Goal: Task Accomplishment & Management: Manage account settings

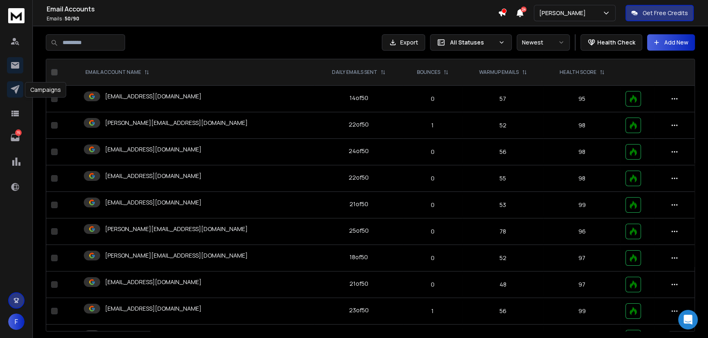
click at [20, 88] on link at bounding box center [15, 89] width 16 height 16
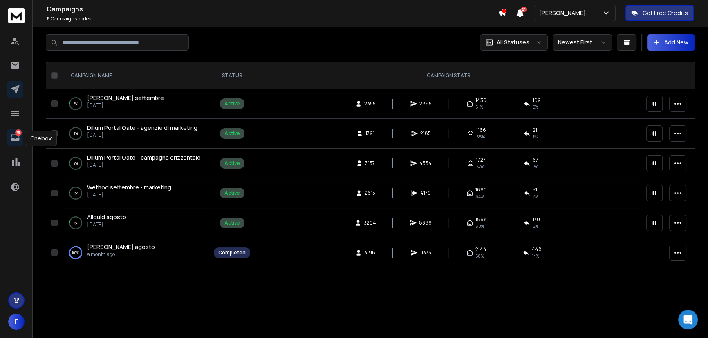
click at [20, 142] on icon at bounding box center [15, 138] width 10 height 10
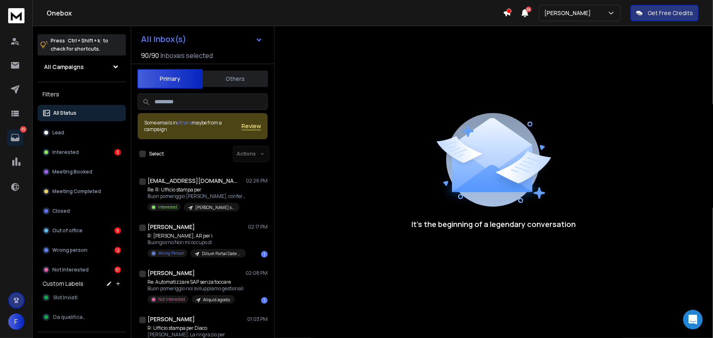
click at [220, 102] on input at bounding box center [203, 102] width 130 height 16
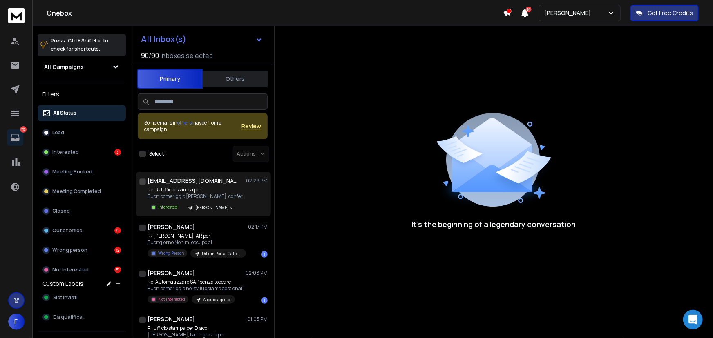
click at [209, 199] on p "Buon pomeriggio Silvia, confermo martedì pomeriggio" at bounding box center [196, 196] width 98 height 7
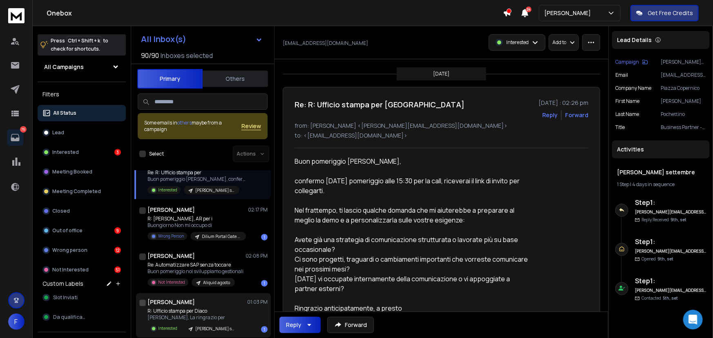
scroll to position [111, 0]
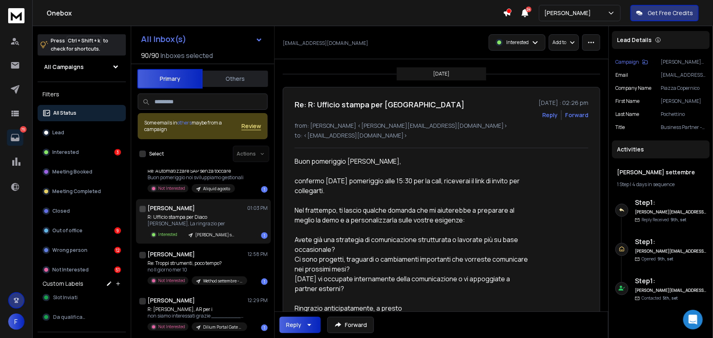
click at [223, 214] on p "R: Ufficio stampa per Diaco" at bounding box center [193, 217] width 92 height 7
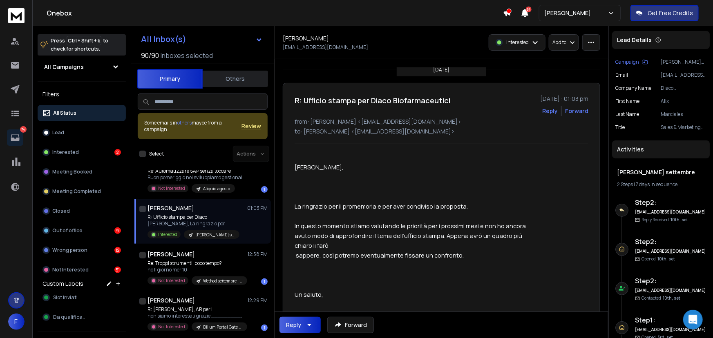
scroll to position [0, 0]
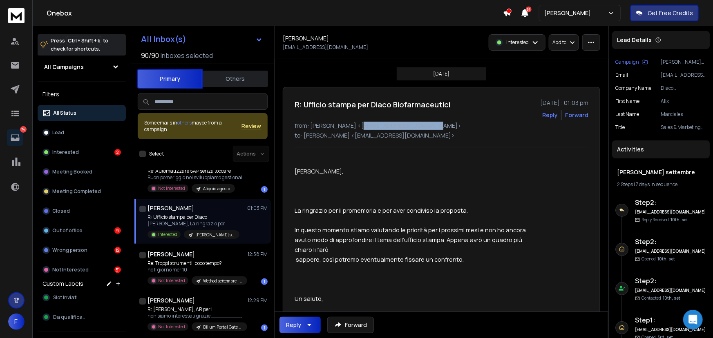
drag, startPoint x: 349, startPoint y: 126, endPoint x: 409, endPoint y: 124, distance: 60.1
click at [409, 124] on p "from: Alix Marciales <alix.marciales@diaco.it>" at bounding box center [442, 126] width 294 height 8
copy p "alix.marciales@diaco.it"
drag, startPoint x: 582, startPoint y: 39, endPoint x: 592, endPoint y: 40, distance: 10.2
click at [589, 40] on div "Interested Add to" at bounding box center [522, 42] width 156 height 16
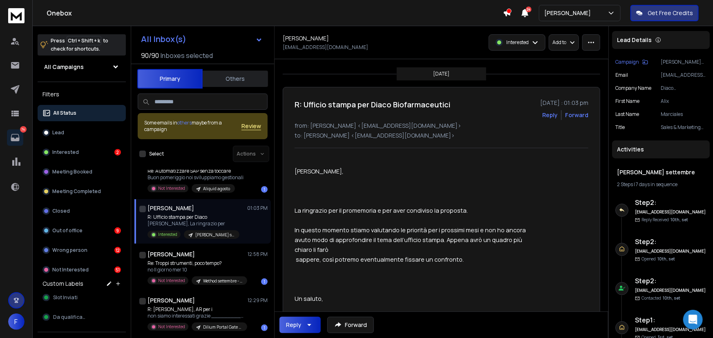
click at [592, 40] on icon "button" at bounding box center [590, 42] width 7 height 7
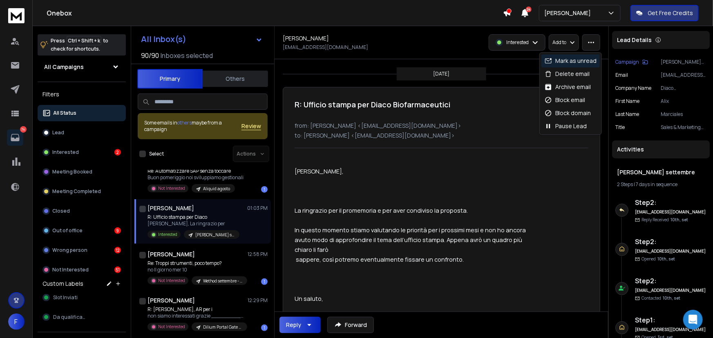
click at [586, 56] on div "Mark as unread" at bounding box center [570, 60] width 58 height 13
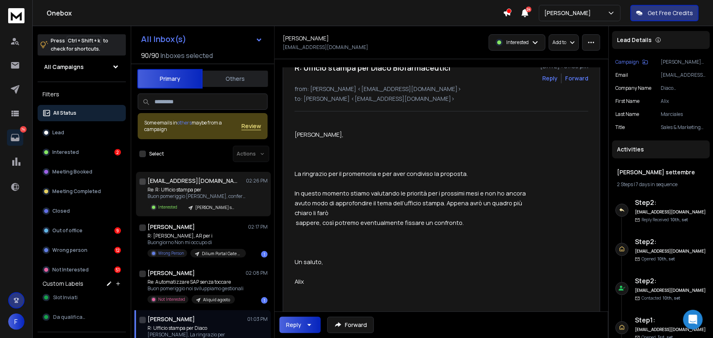
click at [223, 205] on p "[PERSON_NAME] settembre" at bounding box center [214, 208] width 39 height 6
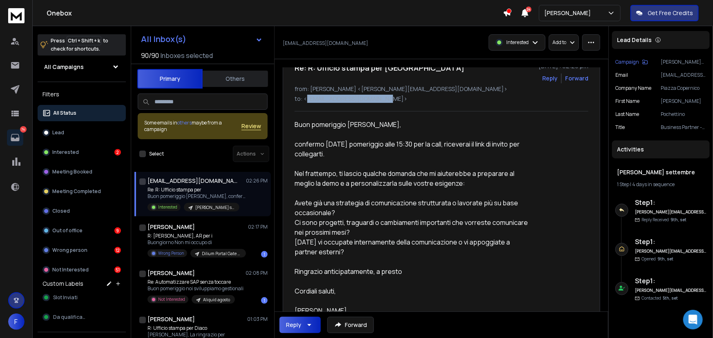
drag, startPoint x: 306, startPoint y: 98, endPoint x: 379, endPoint y: 98, distance: 72.3
click at [379, 98] on p "to: <spochettino@pcopernico.it>" at bounding box center [442, 99] width 294 height 8
copy p "spochettino@pcopernico.it"
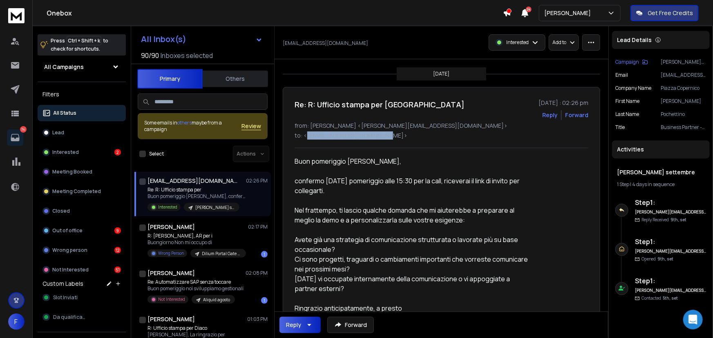
click at [342, 132] on p "to: <spochettino@pcopernico.it>" at bounding box center [442, 136] width 294 height 8
drag, startPoint x: 325, startPoint y: 138, endPoint x: 379, endPoint y: 138, distance: 54.7
click at [379, 138] on p "to: <spochettino@pcopernico.it>" at bounding box center [442, 136] width 294 height 8
copy p "spochettino@pcopernico.it"
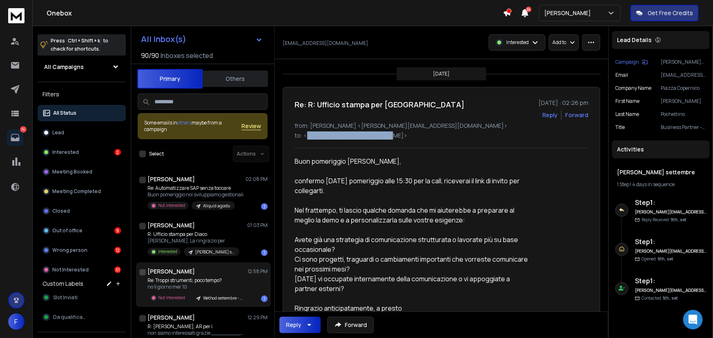
scroll to position [111, 0]
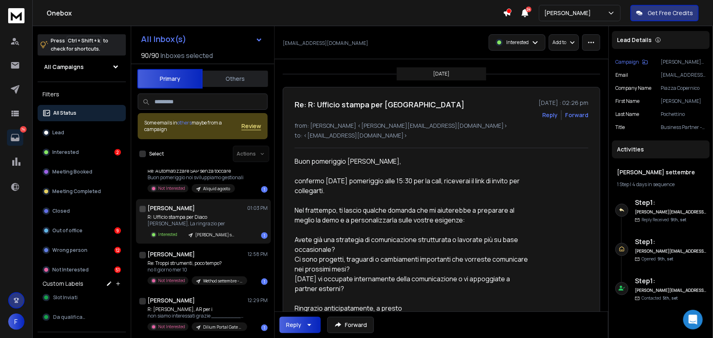
click at [234, 230] on div "R: Ufficio stampa per Diaco Buongiorno Erika, La ringrazio per Interested Blum …" at bounding box center [207, 226] width 120 height 25
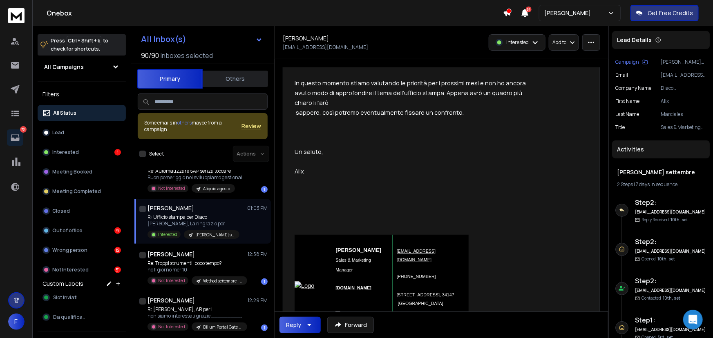
scroll to position [148, 0]
click at [88, 151] on button "Interested 1" at bounding box center [82, 152] width 88 height 16
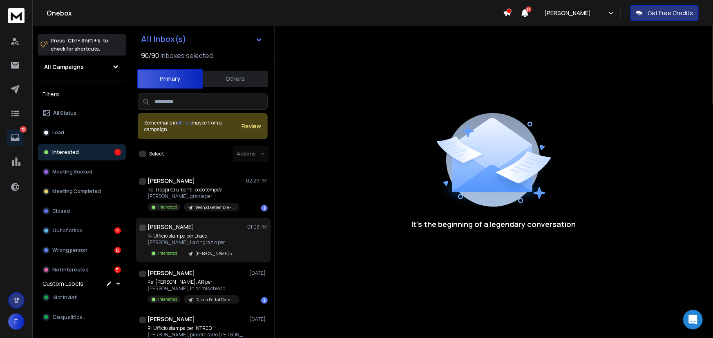
click at [221, 253] on p "[PERSON_NAME] settembre" at bounding box center [214, 254] width 39 height 6
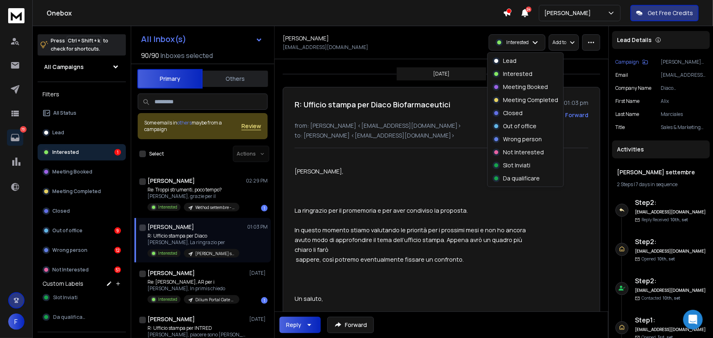
click at [519, 39] on div "Interested" at bounding box center [517, 43] width 56 height 16
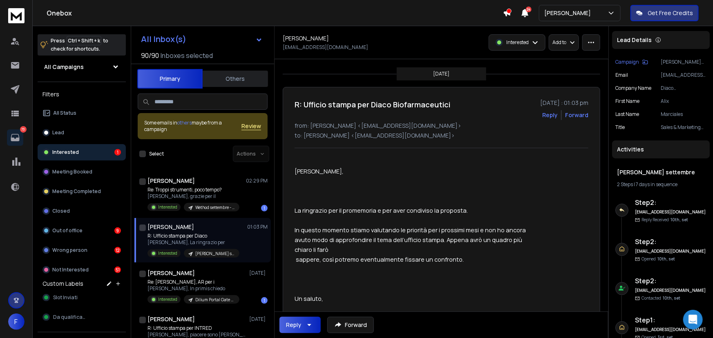
click at [116, 284] on icon at bounding box center [117, 284] width 3 height 0
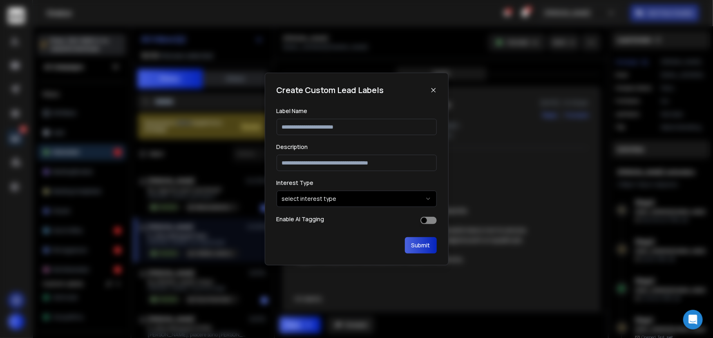
click at [319, 130] on input "Label Name" at bounding box center [357, 127] width 160 height 16
click at [435, 91] on icon at bounding box center [433, 90] width 7 height 7
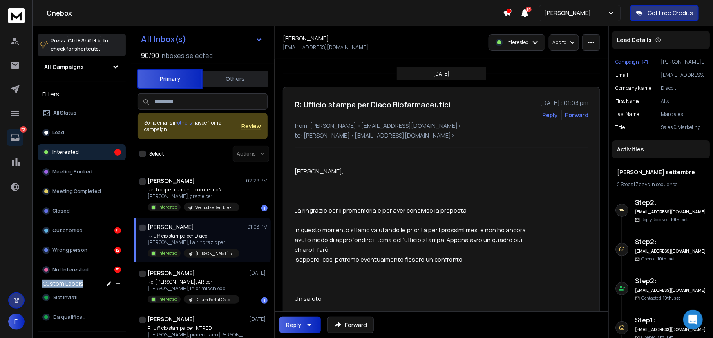
drag, startPoint x: 53, startPoint y: 284, endPoint x: 120, endPoint y: 284, distance: 67.0
click at [120, 284] on div "Press Ctrl + Shift + k to check for shortcuts. All Campaigns All Campaigns Filt…" at bounding box center [82, 195] width 98 height 338
click at [118, 283] on icon at bounding box center [118, 284] width 6 height 6
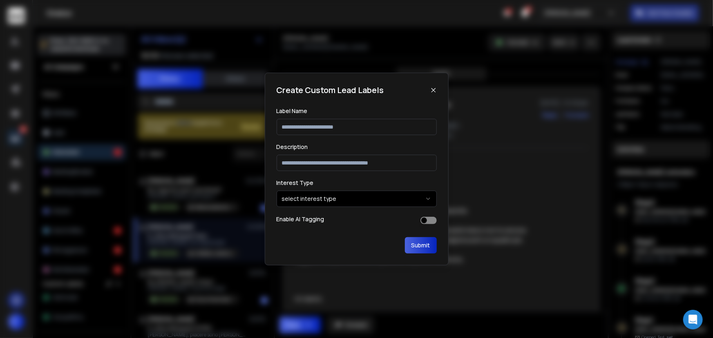
click at [337, 123] on input "Label Name" at bounding box center [357, 127] width 160 height 16
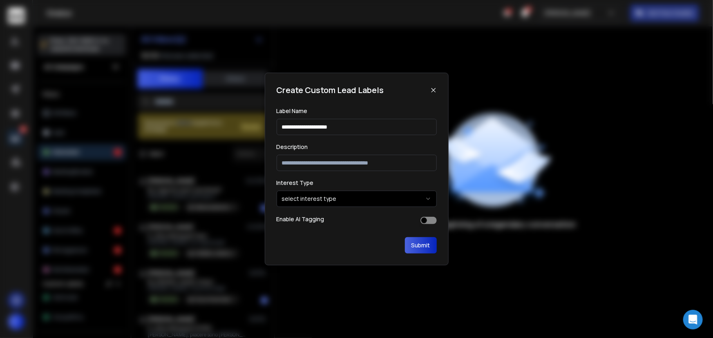
drag, startPoint x: 294, startPoint y: 127, endPoint x: 269, endPoint y: 128, distance: 24.9
click at [269, 128] on div "**********" at bounding box center [357, 169] width 184 height 193
type input "**********"
click at [318, 163] on input "Description" at bounding box center [357, 163] width 160 height 16
paste input "**********"
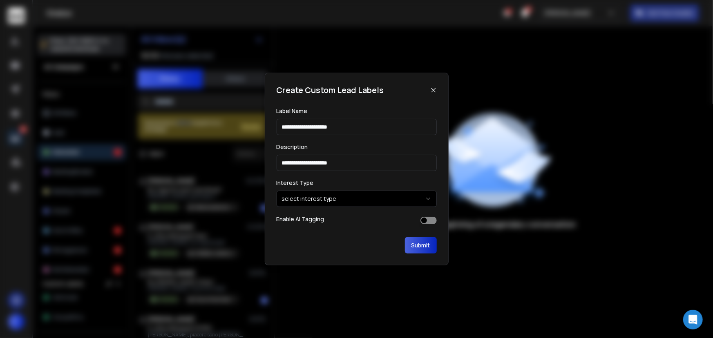
type input "**********"
click at [306, 201] on button "select interest type" at bounding box center [357, 199] width 160 height 16
select select "********"
click at [407, 248] on button "Submit" at bounding box center [421, 245] width 32 height 16
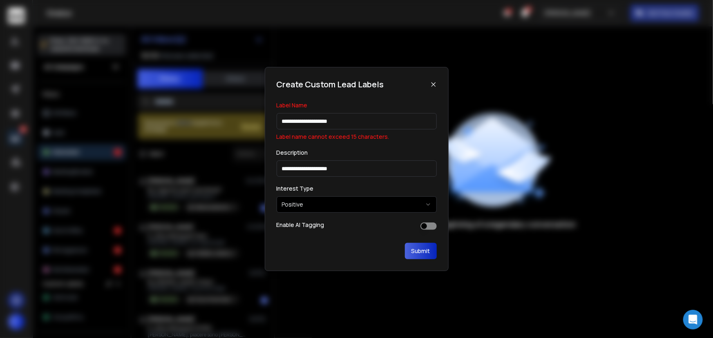
click at [345, 127] on input "**********" at bounding box center [357, 121] width 160 height 16
click at [330, 119] on input "**********" at bounding box center [357, 121] width 160 height 16
click at [318, 121] on input "**********" at bounding box center [357, 121] width 160 height 16
click at [326, 121] on input "**********" at bounding box center [357, 121] width 160 height 16
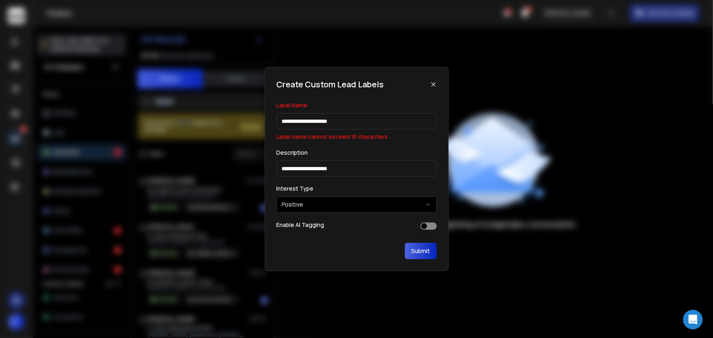
click at [326, 121] on input "**********" at bounding box center [357, 121] width 160 height 16
type input "**********"
click at [433, 252] on button "Submit" at bounding box center [421, 251] width 32 height 16
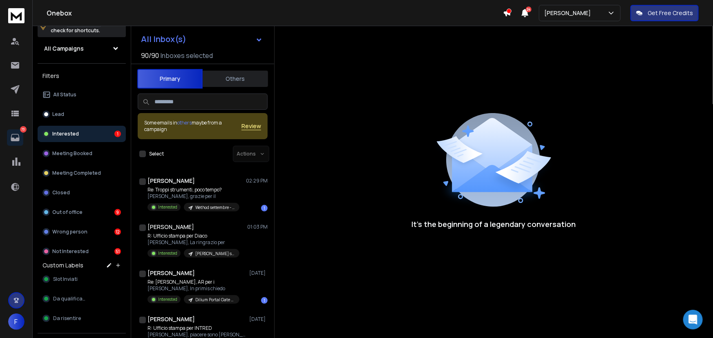
scroll to position [37, 0]
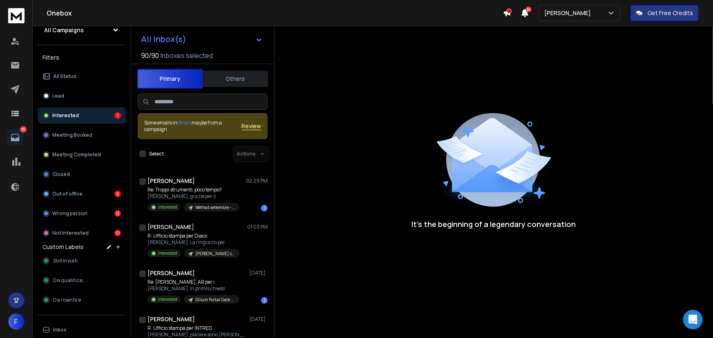
click at [69, 304] on button "Da risentire" at bounding box center [82, 300] width 88 height 16
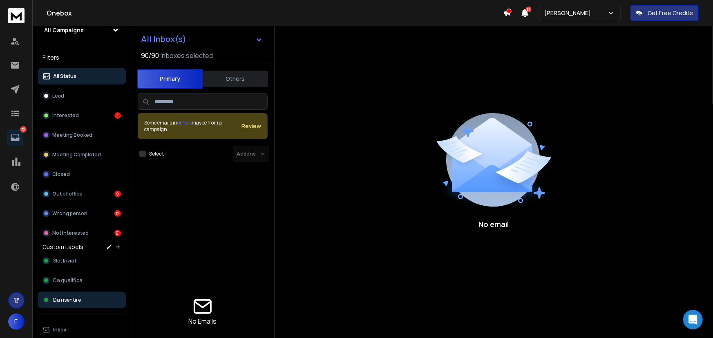
click at [77, 75] on button "All Status" at bounding box center [82, 76] width 88 height 16
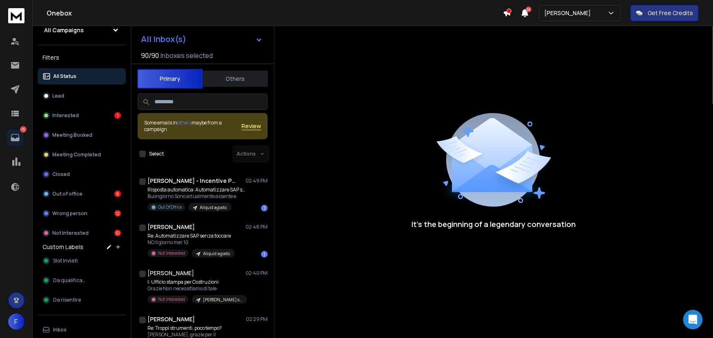
click at [71, 306] on button "Da risentire" at bounding box center [82, 300] width 88 height 16
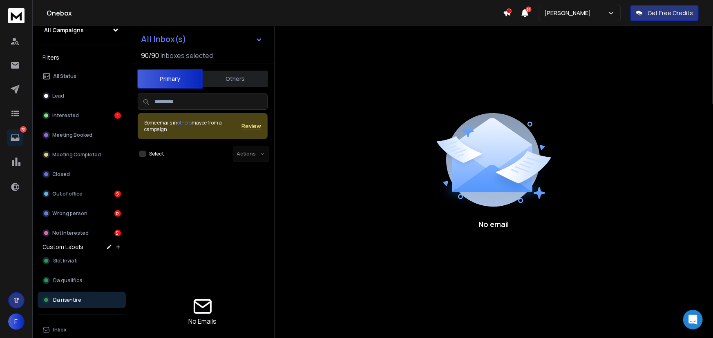
click at [76, 78] on button "All Status" at bounding box center [82, 76] width 88 height 16
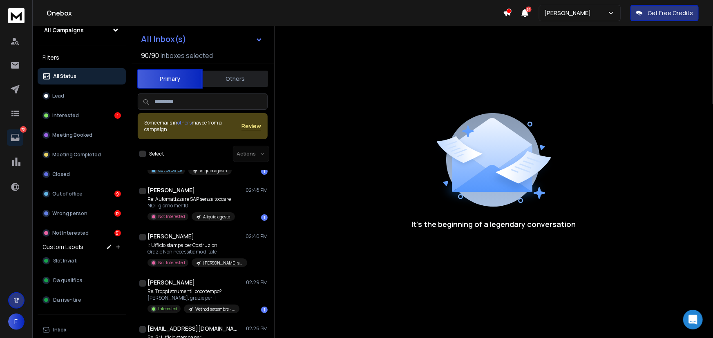
scroll to position [0, 0]
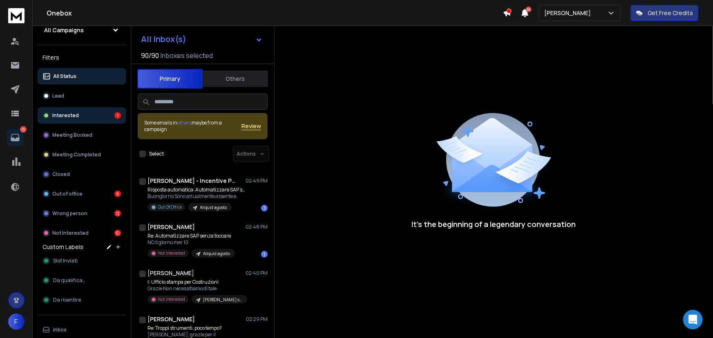
click at [87, 110] on button "Interested 1" at bounding box center [82, 115] width 88 height 16
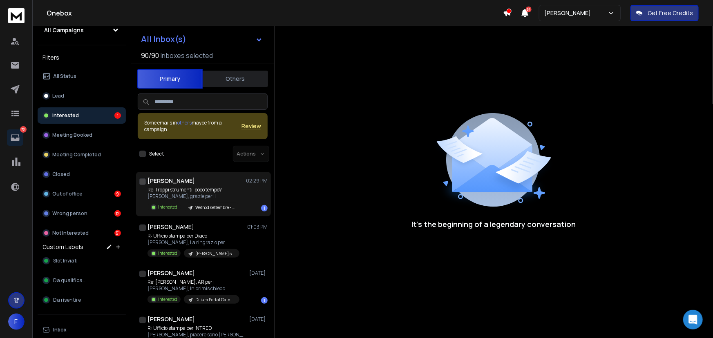
click at [204, 199] on p "Buongiorno Anna, grazie per il" at bounding box center [193, 196] width 92 height 7
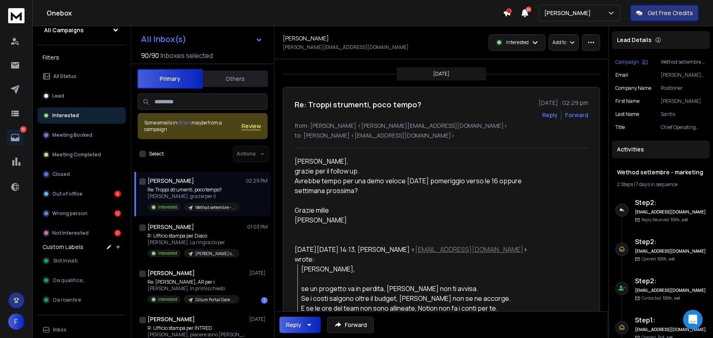
click at [592, 47] on button "button" at bounding box center [591, 42] width 18 height 16
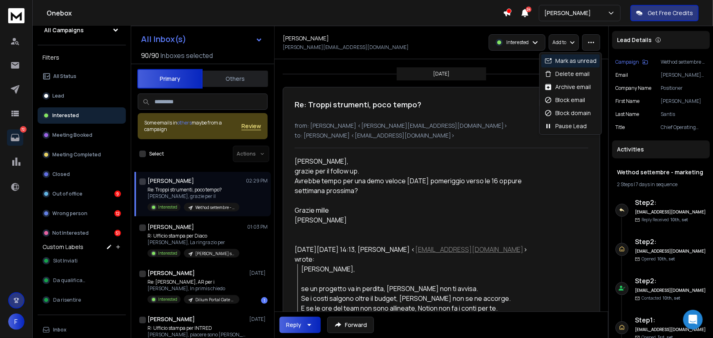
click at [578, 65] on div "Mark as unread" at bounding box center [570, 60] width 58 height 13
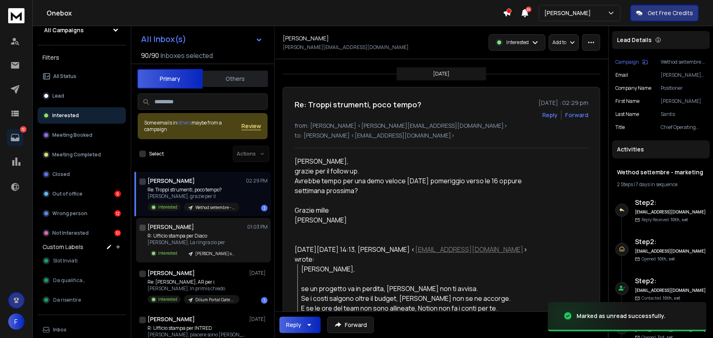
click at [197, 249] on div "[PERSON_NAME] settembre" at bounding box center [212, 253] width 56 height 9
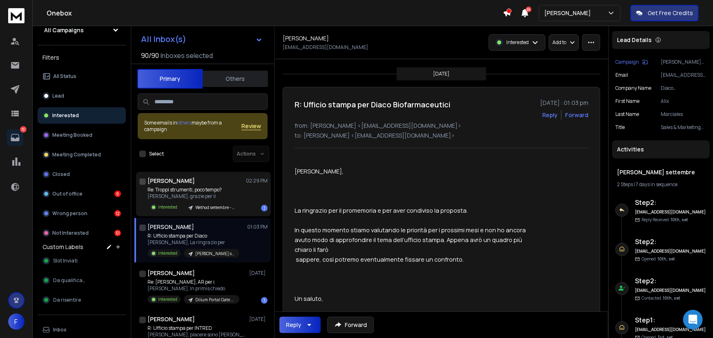
click at [218, 205] on p "Wethod settembre - marketing" at bounding box center [214, 208] width 39 height 6
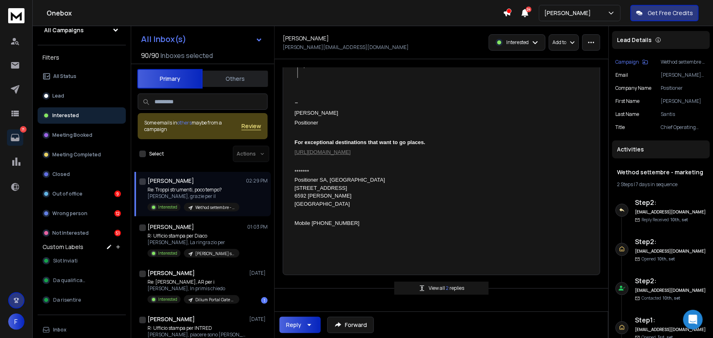
scroll to position [698, 0]
click at [432, 290] on div "View all 2 replies" at bounding box center [441, 286] width 94 height 13
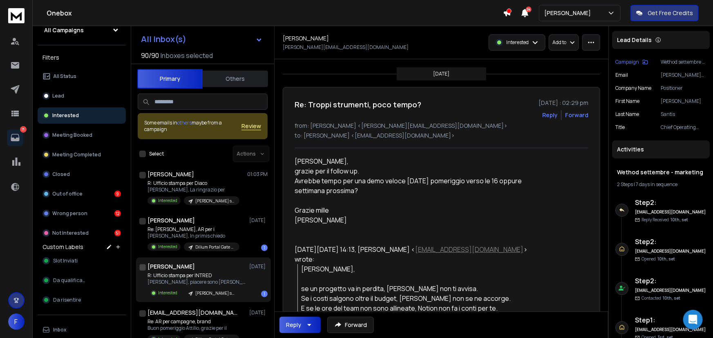
scroll to position [37, 0]
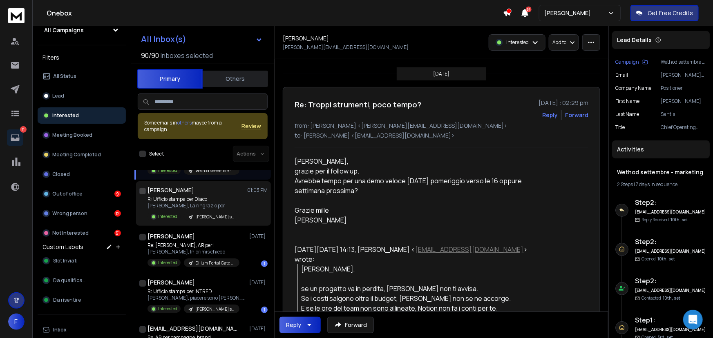
click at [245, 214] on div "R: Ufficio stampa per Diaco Buongiorno Erika, La ringrazio per Interested Blum …" at bounding box center [207, 208] width 120 height 25
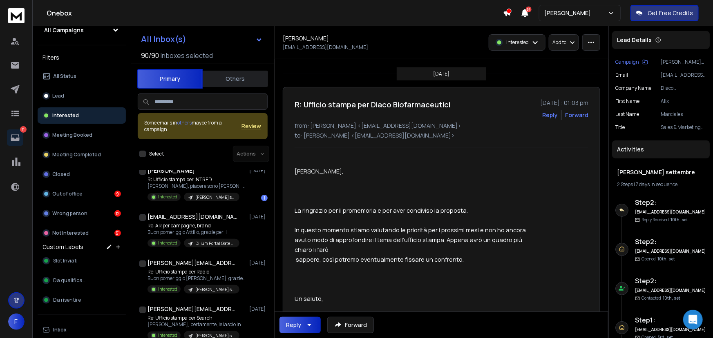
scroll to position [185, 0]
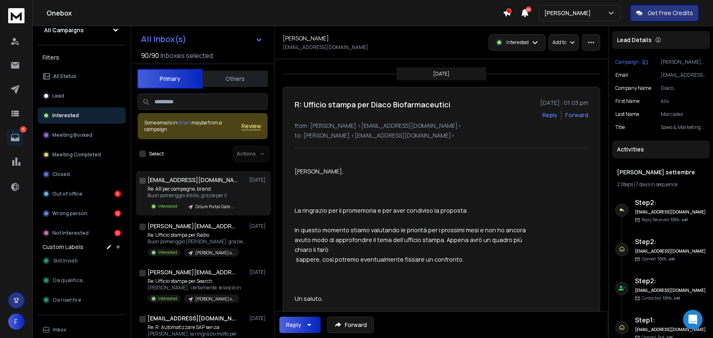
click at [231, 201] on div "Re: AR per campagne, brand Buon pomeriggio Attilio, grazie per il Interested Di…" at bounding box center [193, 198] width 92 height 25
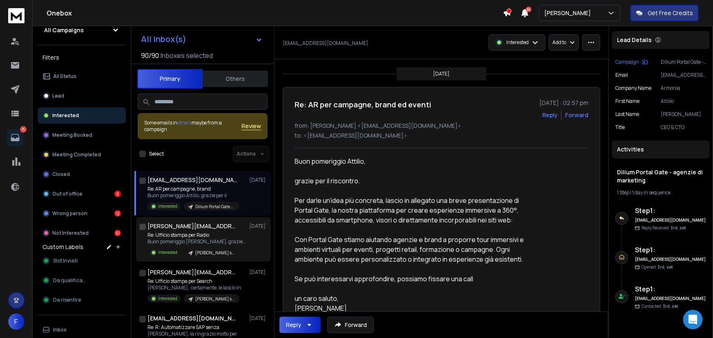
click at [236, 241] on div "Re: Ufficio stampa per Radio Buon pomeriggio Elena, grazie per Interested Blum …" at bounding box center [207, 244] width 120 height 25
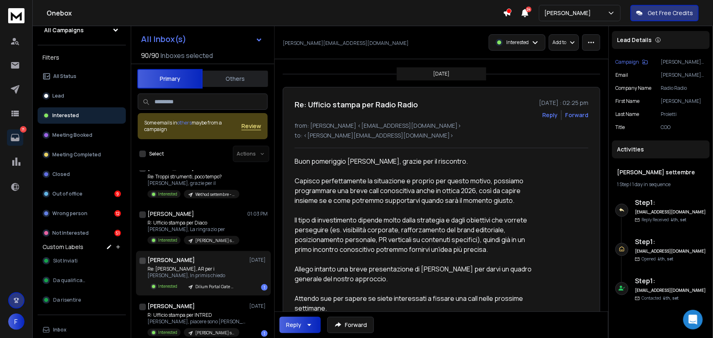
scroll to position [0, 0]
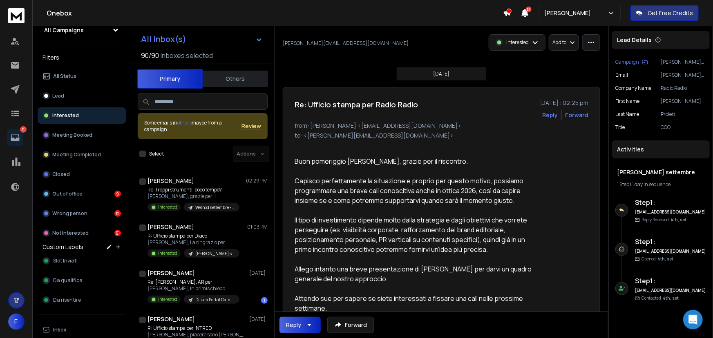
drag, startPoint x: 576, startPoint y: 2, endPoint x: 575, endPoint y: 10, distance: 7.9
click at [576, 2] on div "Onebox 24 Nadir Abdelli Get Free Credits" at bounding box center [356, 13] width 713 height 26
drag, startPoint x: 575, startPoint y: 10, endPoint x: 573, endPoint y: 22, distance: 12.0
click at [575, 10] on p "[PERSON_NAME]" at bounding box center [569, 13] width 50 height 8
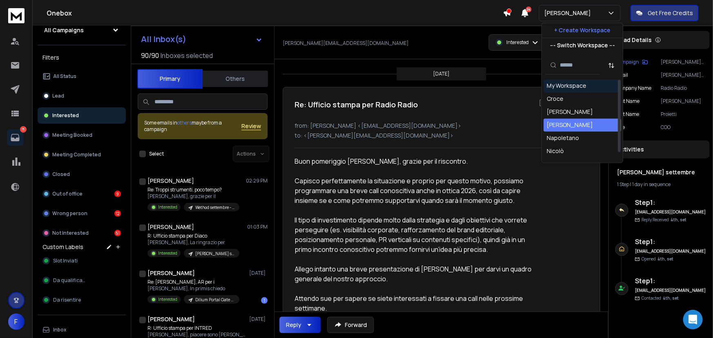
click at [573, 87] on div "My Workspace" at bounding box center [567, 86] width 40 height 8
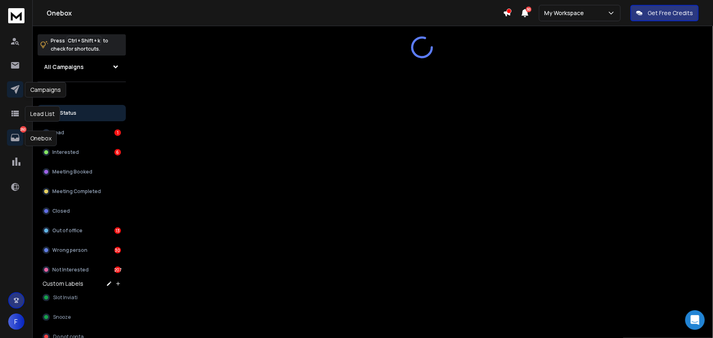
click at [12, 96] on link at bounding box center [15, 89] width 16 height 16
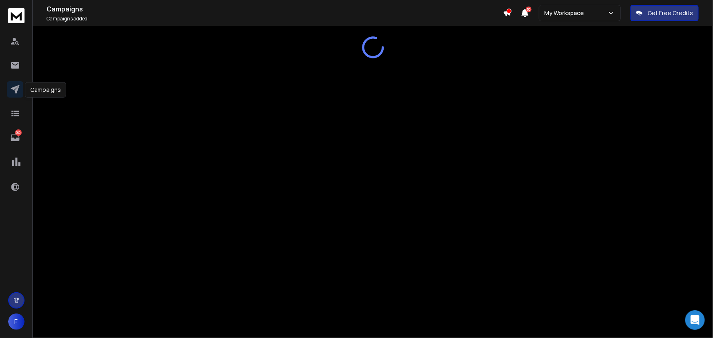
click at [12, 96] on link at bounding box center [15, 89] width 16 height 16
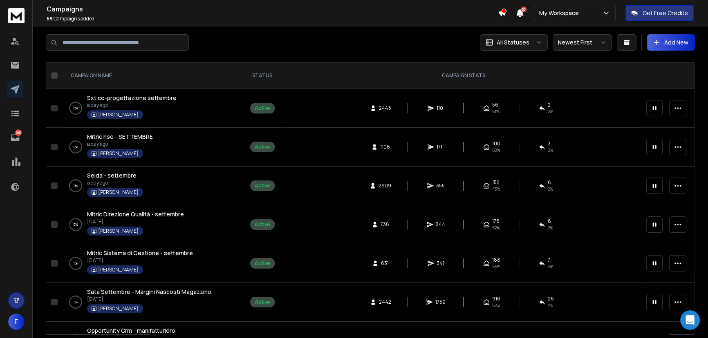
click at [102, 46] on input at bounding box center [117, 42] width 143 height 16
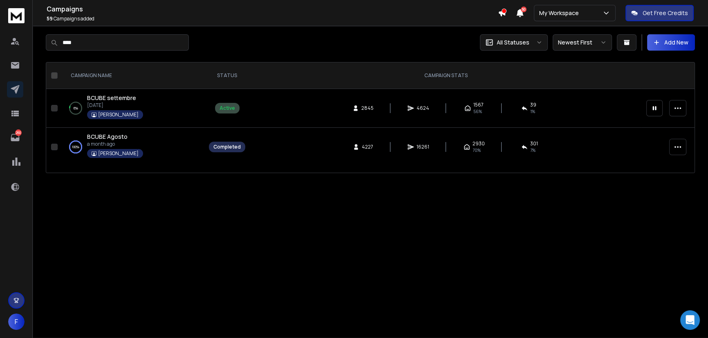
type input "****"
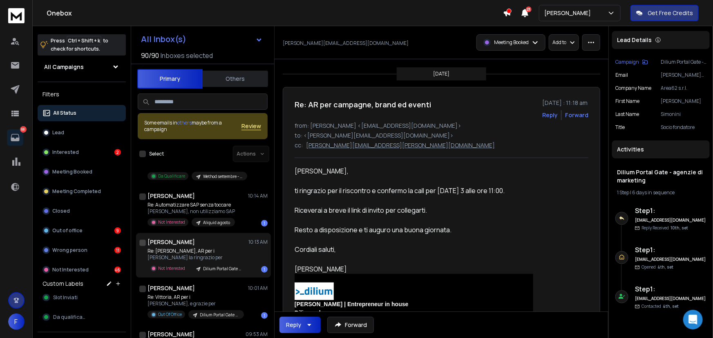
scroll to position [297, 0]
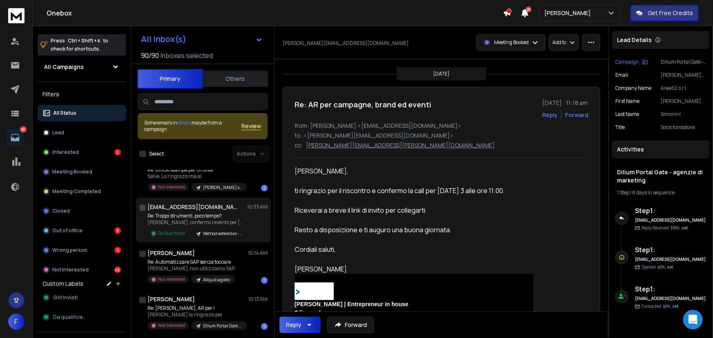
click at [249, 229] on div "Re: Troppi strumenti, poco tempo? [PERSON_NAME], confermo l’evento per [DATE] D…" at bounding box center [207, 225] width 120 height 25
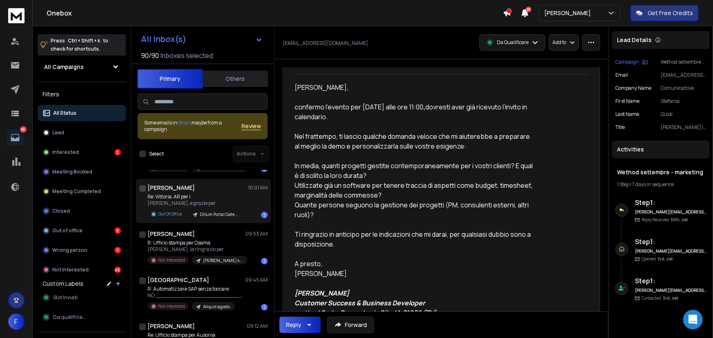
scroll to position [482, 0]
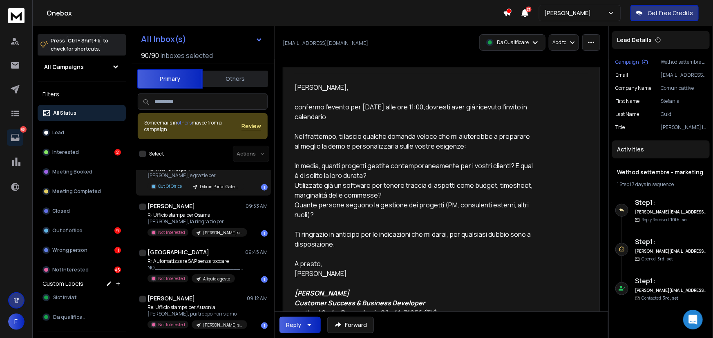
click at [255, 192] on div "[PERSON_NAME] 10:01 AM Re: [PERSON_NAME], AR per i [PERSON_NAME], e grazie per …" at bounding box center [203, 173] width 135 height 45
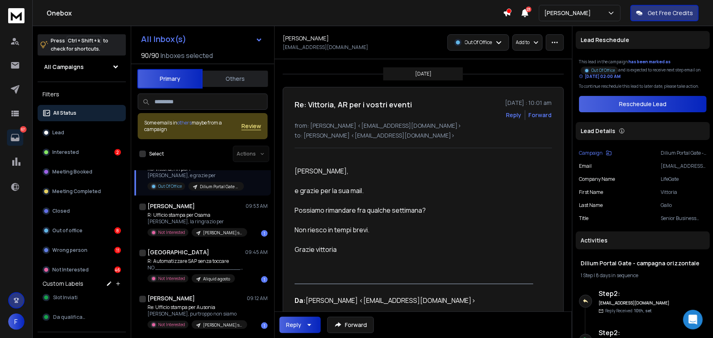
click at [478, 42] on p "Out Of Office" at bounding box center [478, 42] width 27 height 7
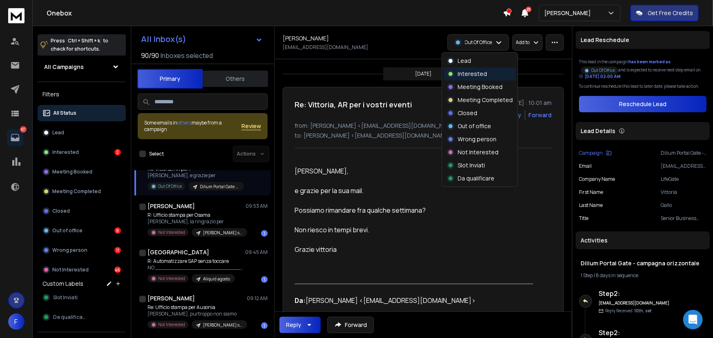
click at [471, 71] on p "Interested" at bounding box center [472, 74] width 29 height 8
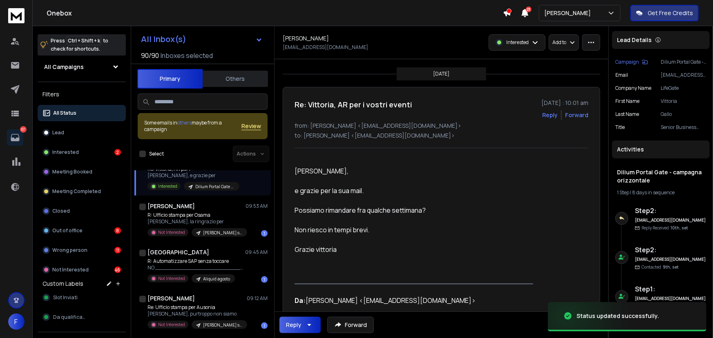
click at [592, 44] on icon "button" at bounding box center [590, 42] width 7 height 7
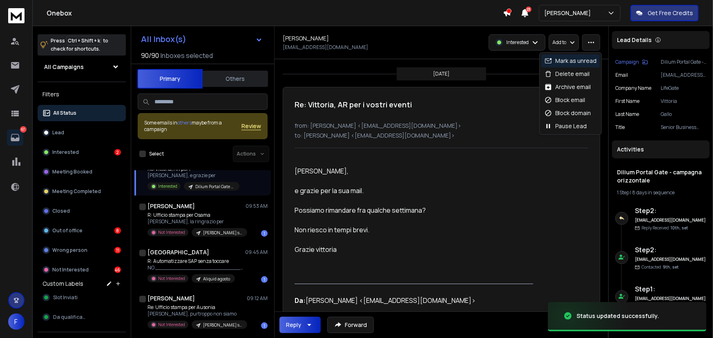
click at [584, 60] on div "Mark as unread" at bounding box center [571, 61] width 52 height 8
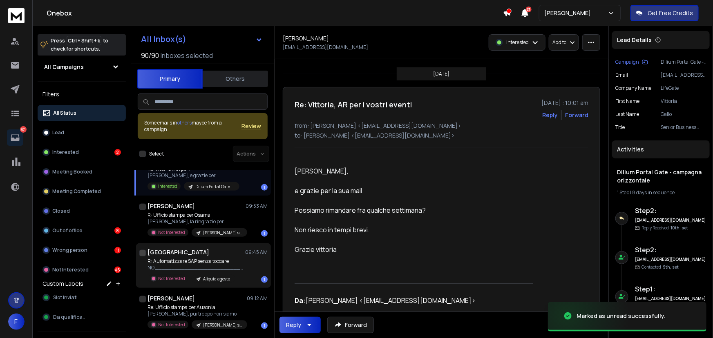
scroll to position [631, 0]
